Goal: Task Accomplishment & Management: Use online tool/utility

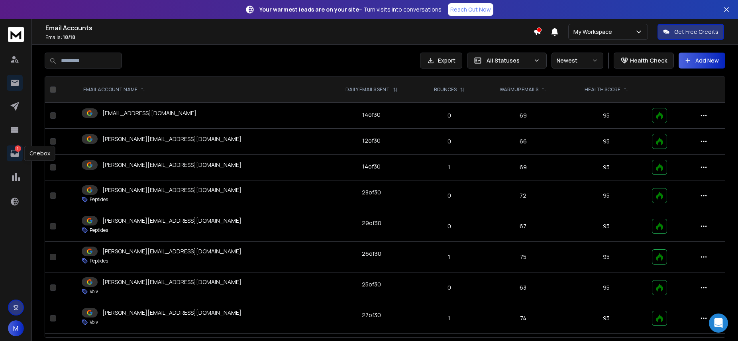
click at [16, 154] on icon at bounding box center [14, 153] width 8 height 7
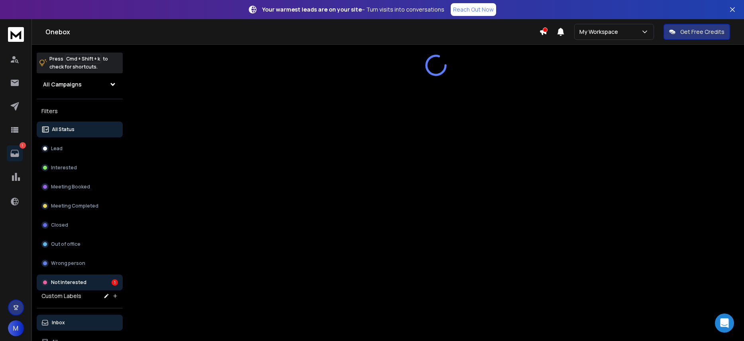
click at [79, 287] on button "Not Interested 1" at bounding box center [80, 283] width 86 height 16
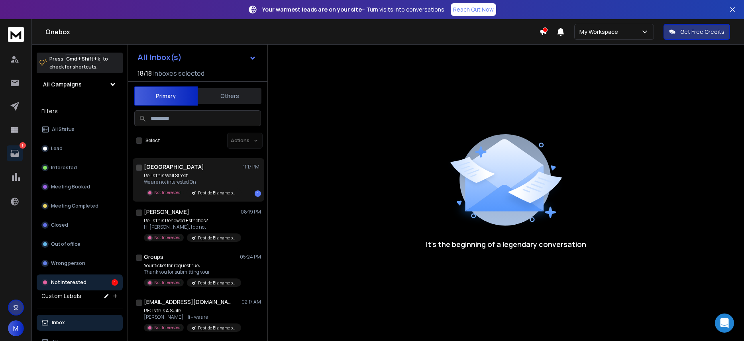
click at [191, 169] on h1 "[GEOGRAPHIC_DATA]" at bounding box center [174, 167] width 60 height 8
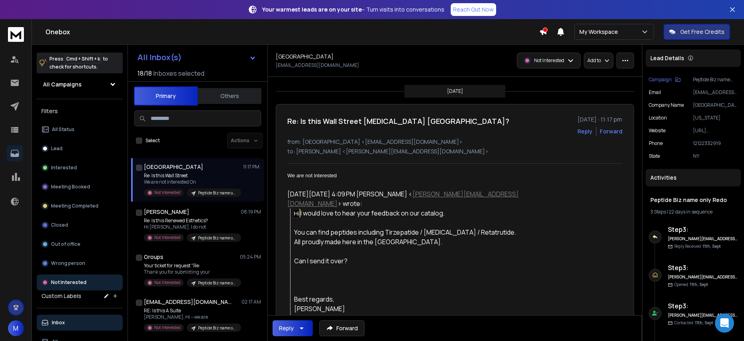
click at [632, 60] on button "button" at bounding box center [625, 61] width 18 height 16
click at [625, 62] on icon "button" at bounding box center [625, 60] width 7 height 7
click at [341, 82] on div "[GEOGRAPHIC_DATA] [EMAIL_ADDRESS][DOMAIN_NAME] Not Interested Add to Not Intere…" at bounding box center [455, 215] width 374 height 341
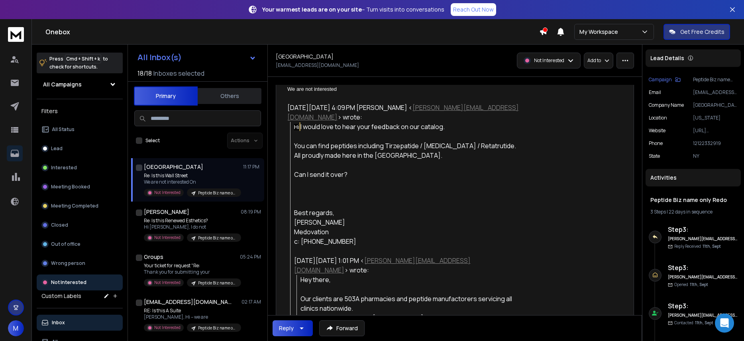
scroll to position [306, 0]
